Goal: Task Accomplishment & Management: Manage account settings

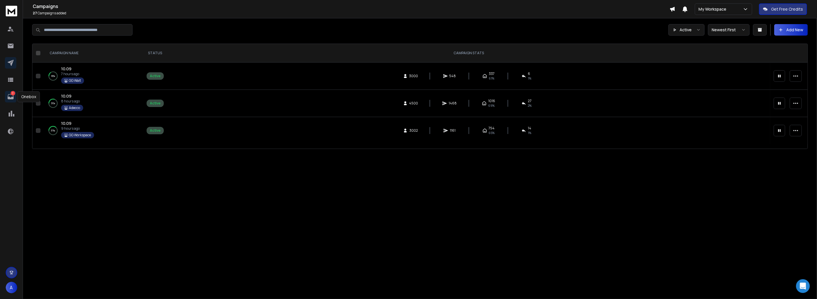
click at [13, 95] on icon at bounding box center [10, 96] width 7 height 7
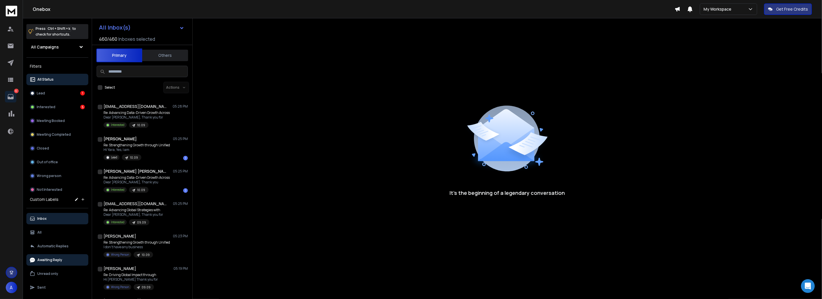
click at [58, 260] on p "Awaiting Reply" at bounding box center [49, 260] width 25 height 5
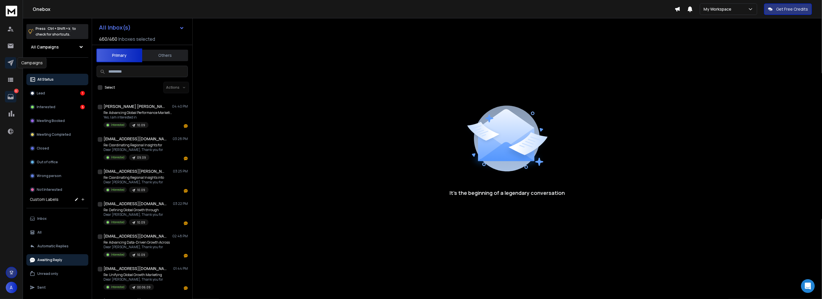
click at [12, 61] on icon at bounding box center [10, 62] width 7 height 7
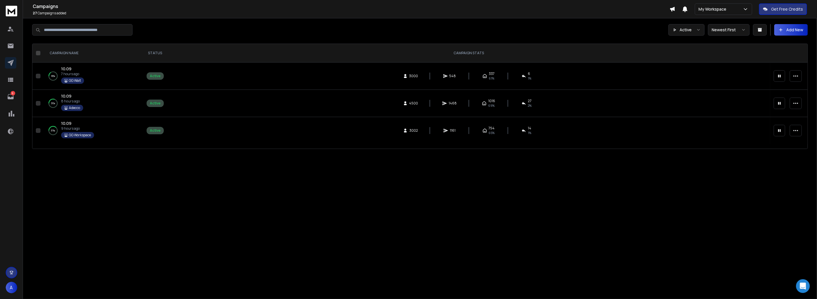
click at [174, 79] on div "3000 548 337 61 % 6 1 %" at bounding box center [469, 75] width 596 height 9
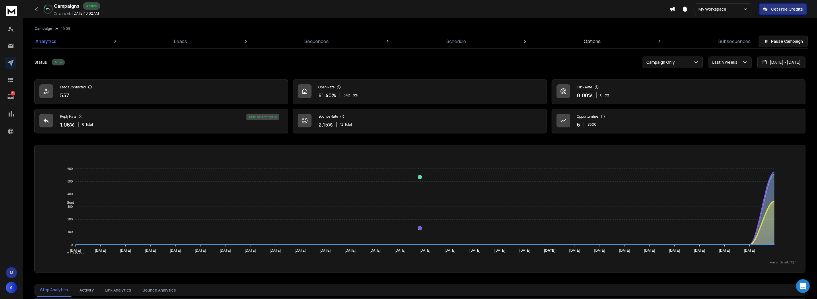
click at [596, 41] on p "Options" at bounding box center [592, 41] width 17 height 7
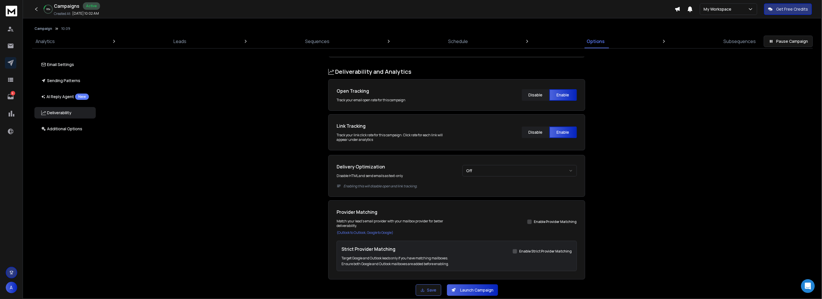
scroll to position [592, 0]
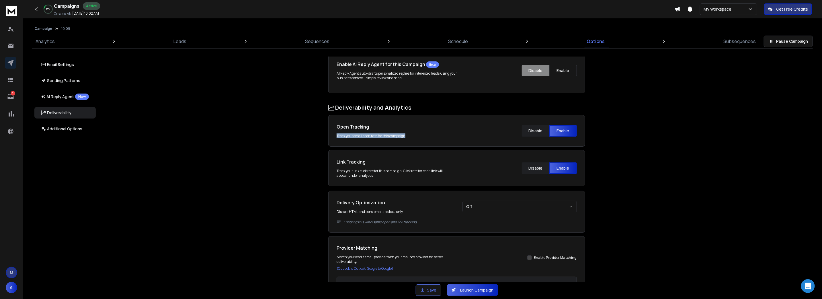
drag, startPoint x: 332, startPoint y: 136, endPoint x: 413, endPoint y: 137, distance: 80.6
click at [413, 137] on div "Open Tracking Track your email open rate for this campaign Disable Enable" at bounding box center [456, 131] width 257 height 32
click at [425, 201] on div "Delivery Optimization" at bounding box center [394, 202] width 114 height 7
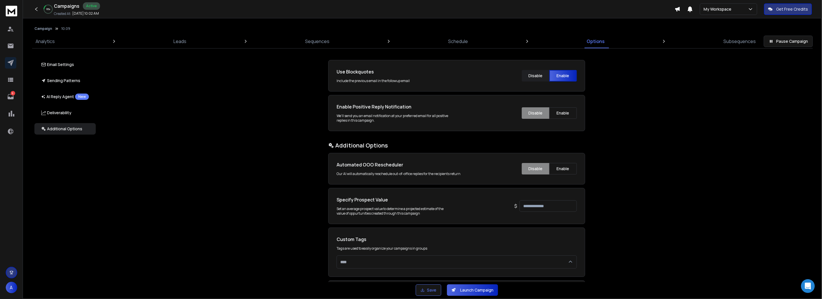
scroll to position [869, 0]
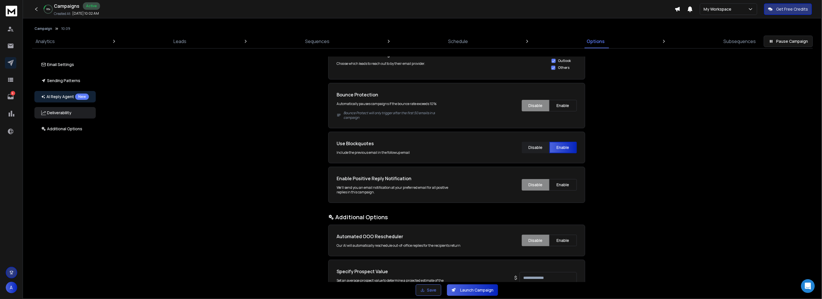
click at [64, 94] on p "AI Reply Agent New" at bounding box center [65, 97] width 48 height 6
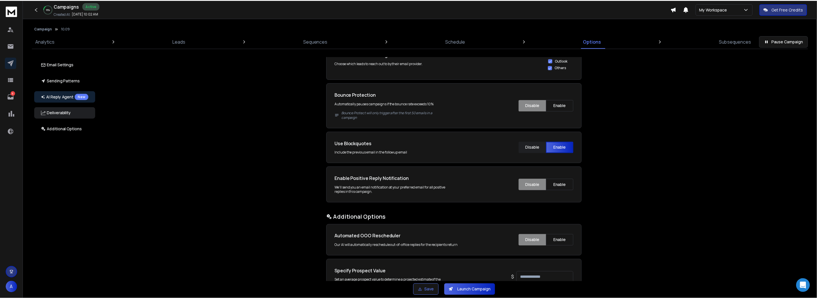
scroll to position [575, 0]
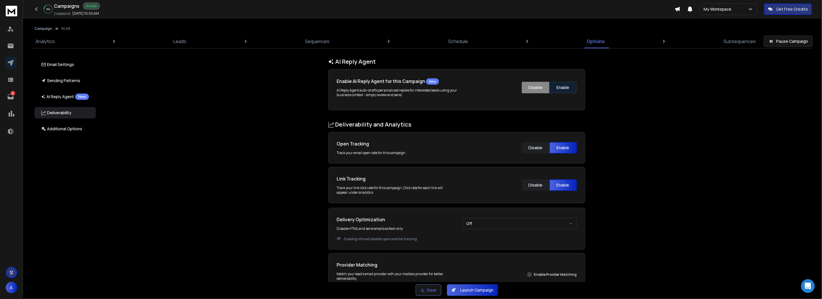
click at [557, 85] on button "Enable" at bounding box center [564, 87] width 28 height 11
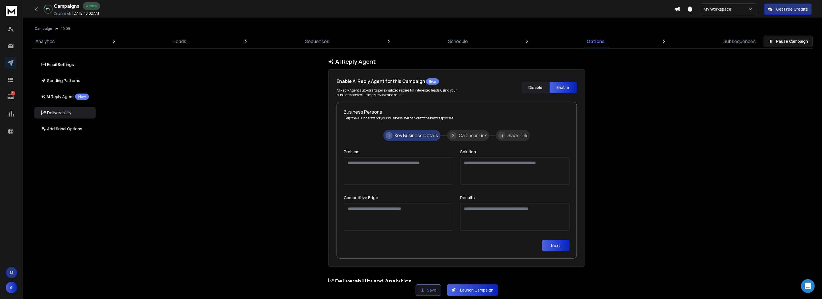
click at [421, 135] on span "Key Business Details" at bounding box center [416, 135] width 43 height 7
click at [411, 162] on textarea "Problem" at bounding box center [399, 171] width 110 height 28
click at [534, 88] on button "Disable" at bounding box center [536, 87] width 28 height 11
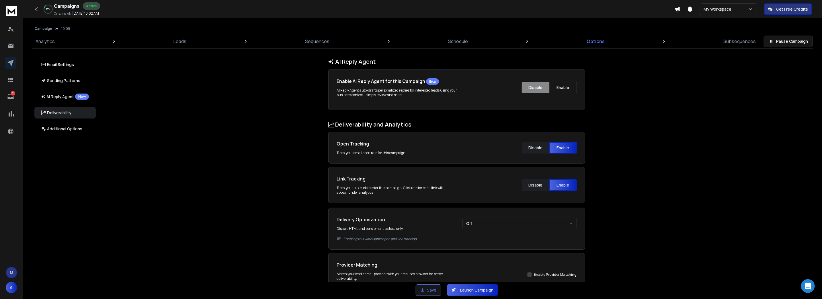
click at [44, 28] on button "Campaign" at bounding box center [43, 28] width 18 height 5
